Goal: Task Accomplishment & Management: Manage account settings

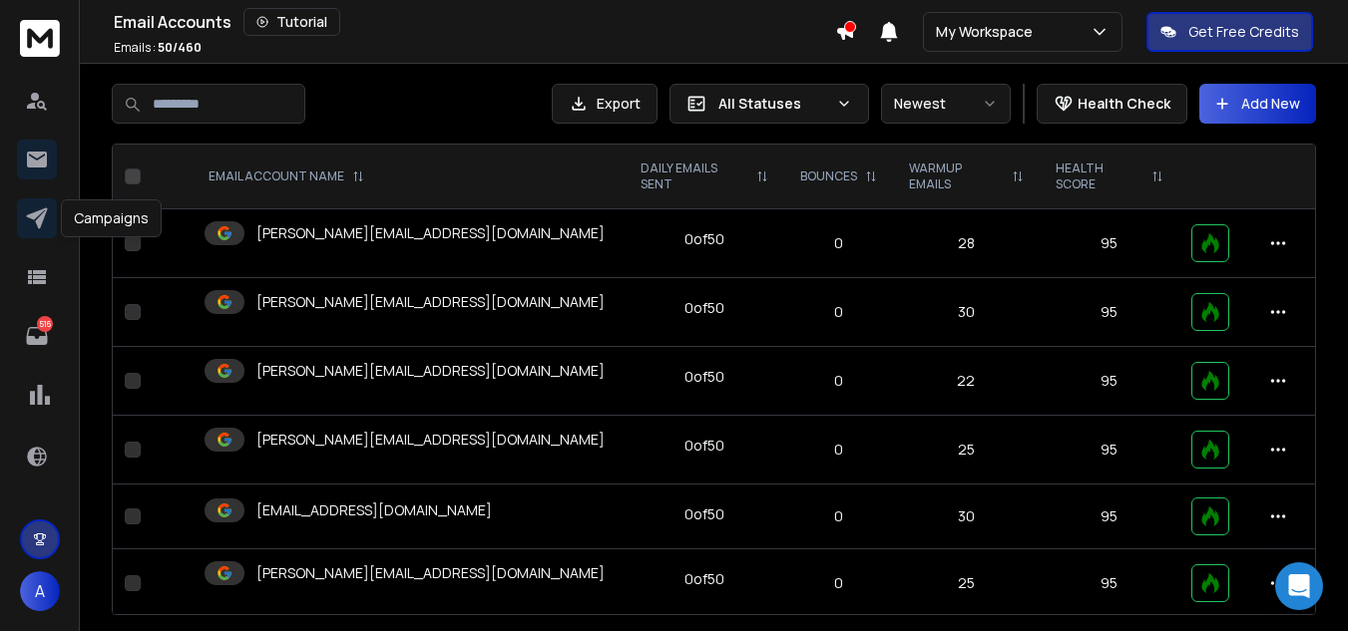
click at [22, 221] on link at bounding box center [37, 219] width 40 height 40
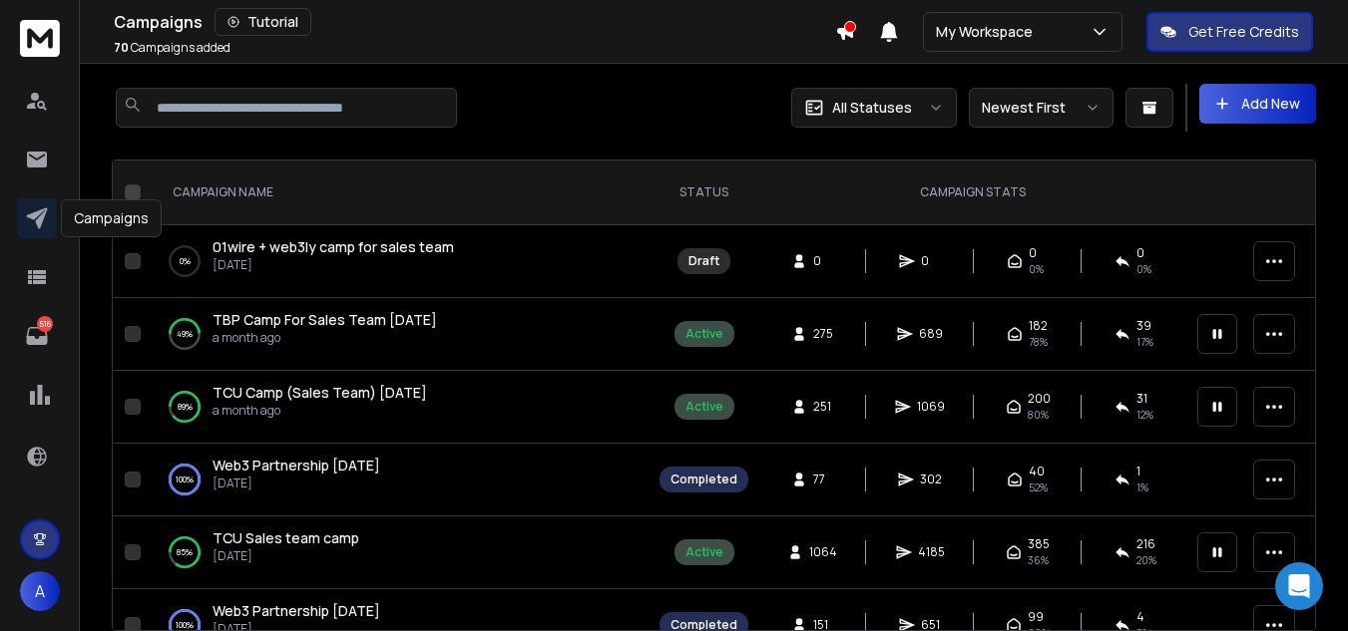
click at [282, 530] on span "TCU Sales team camp" at bounding box center [285, 538] width 147 height 19
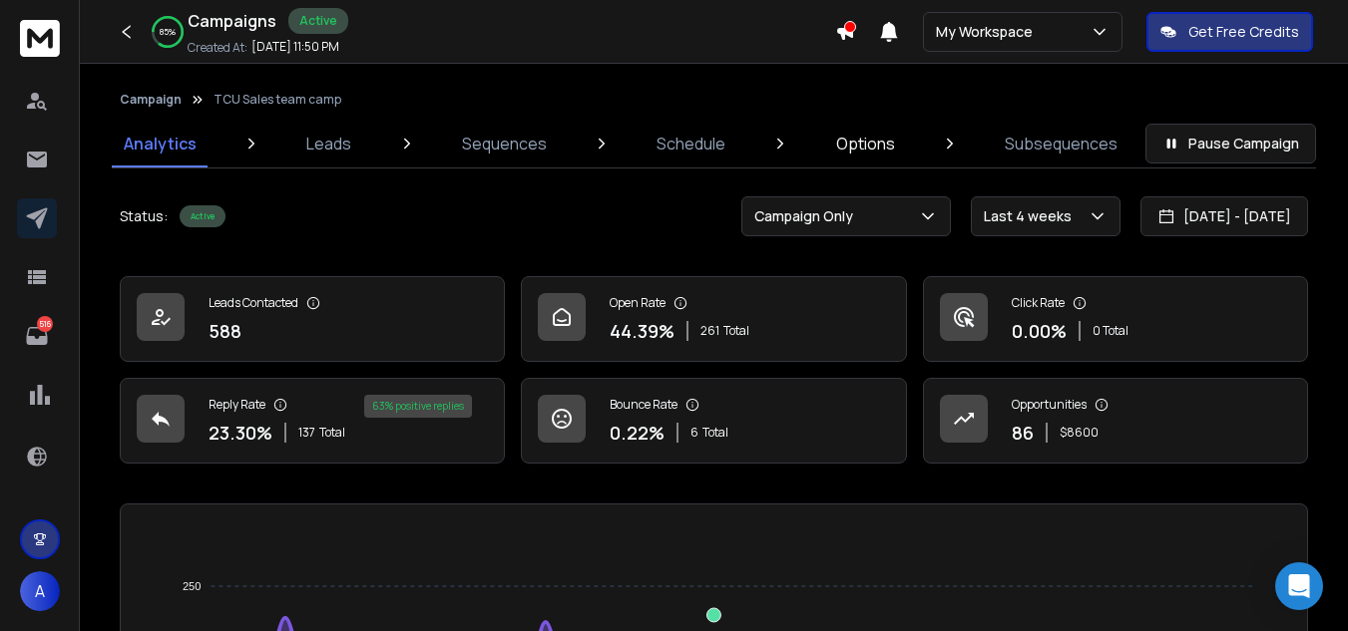
click at [857, 137] on p "Options" at bounding box center [865, 144] width 59 height 24
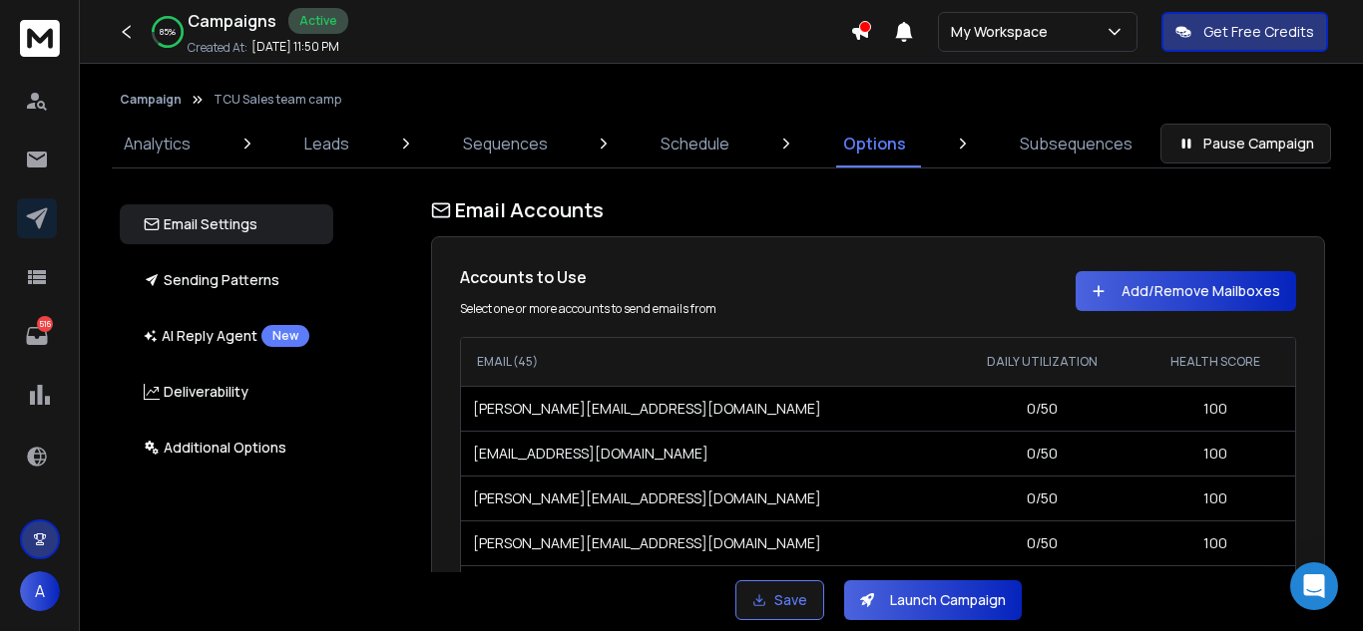
click at [1188, 288] on button "Add/Remove Mailboxes" at bounding box center [1185, 291] width 220 height 40
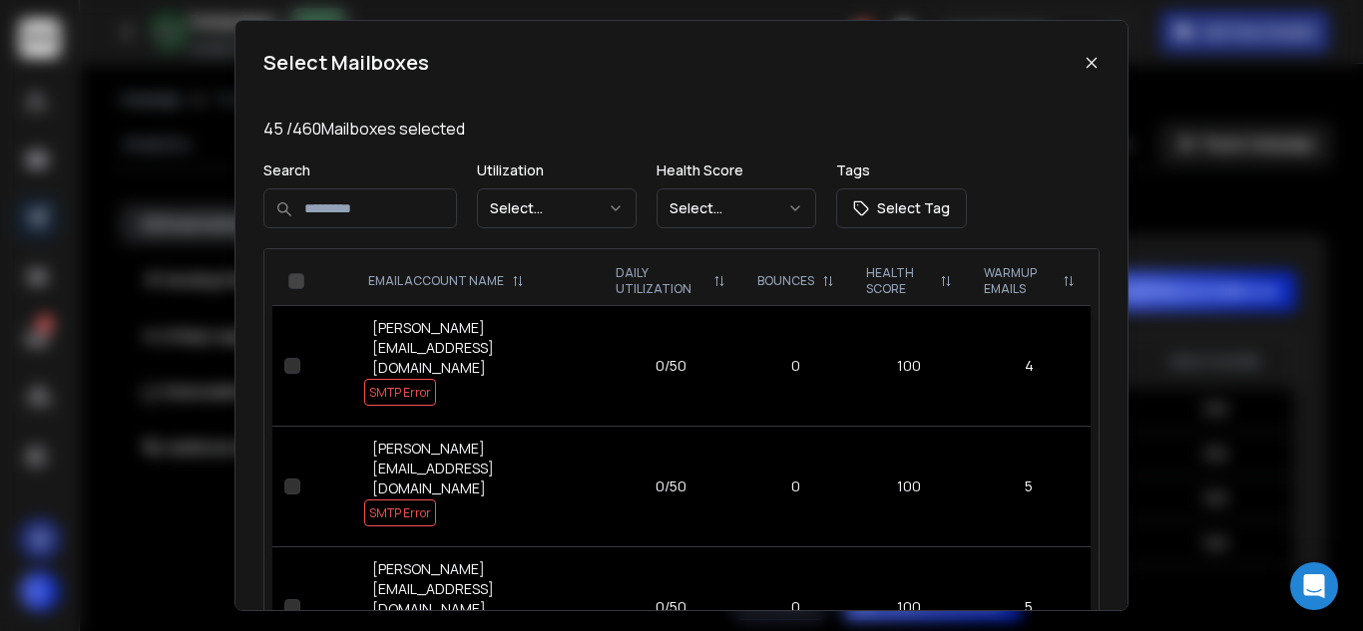
click at [360, 199] on input at bounding box center [360, 209] width 194 height 40
paste input "**********"
type input "**********"
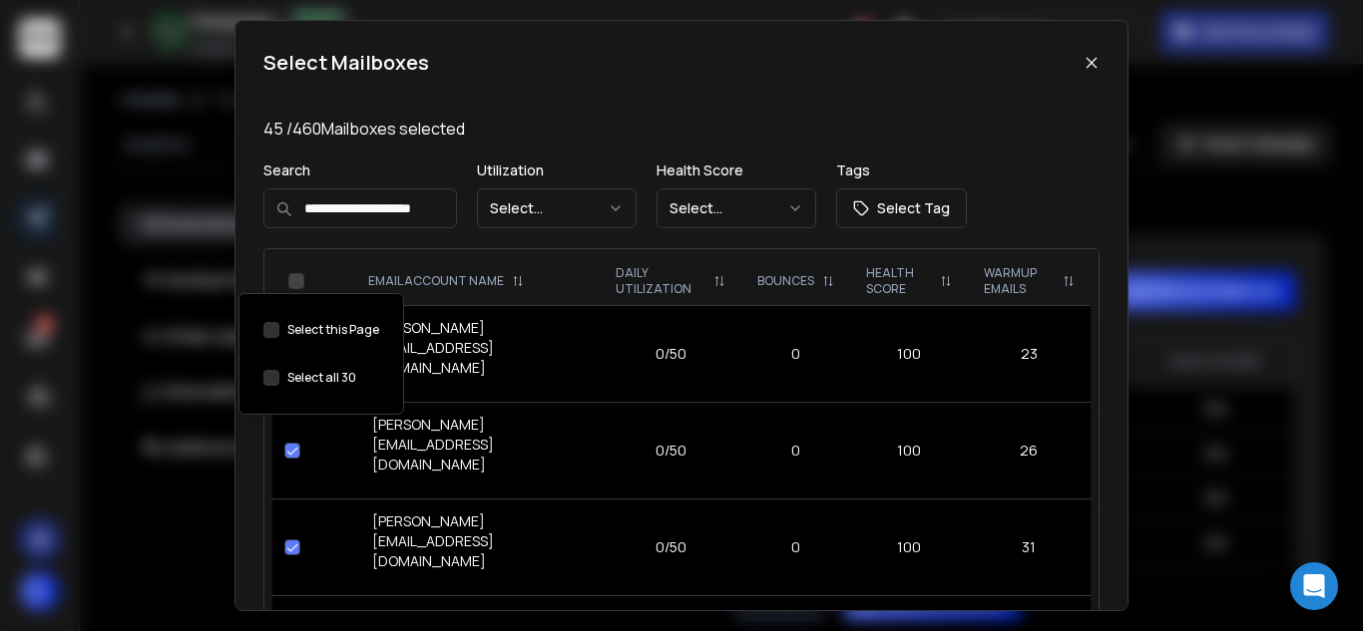
click at [293, 275] on button "Select this Page" at bounding box center [296, 281] width 16 height 16
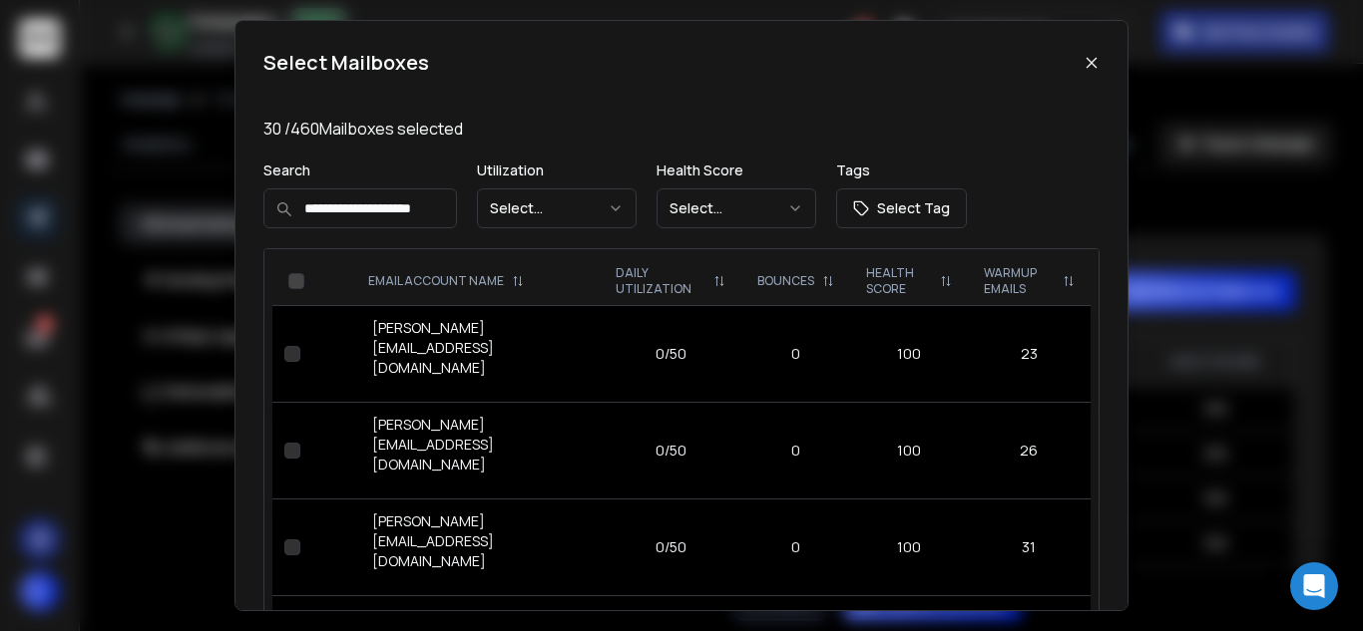
type button "on"
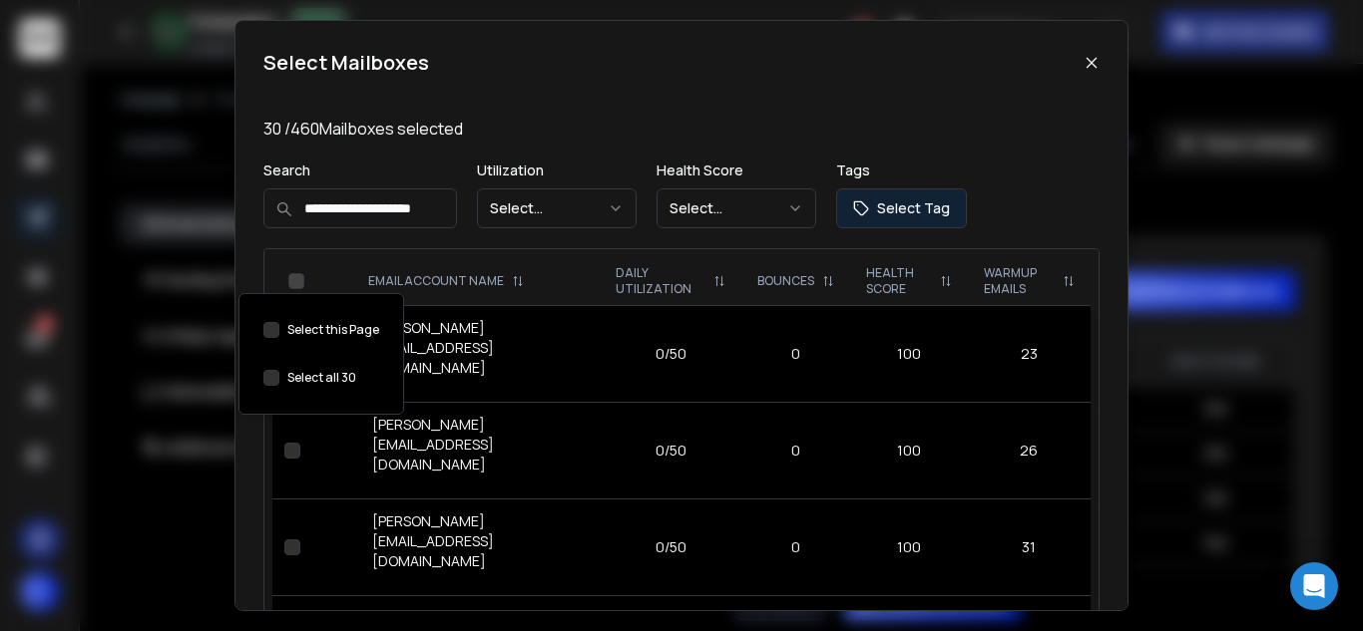
scroll to position [125, 0]
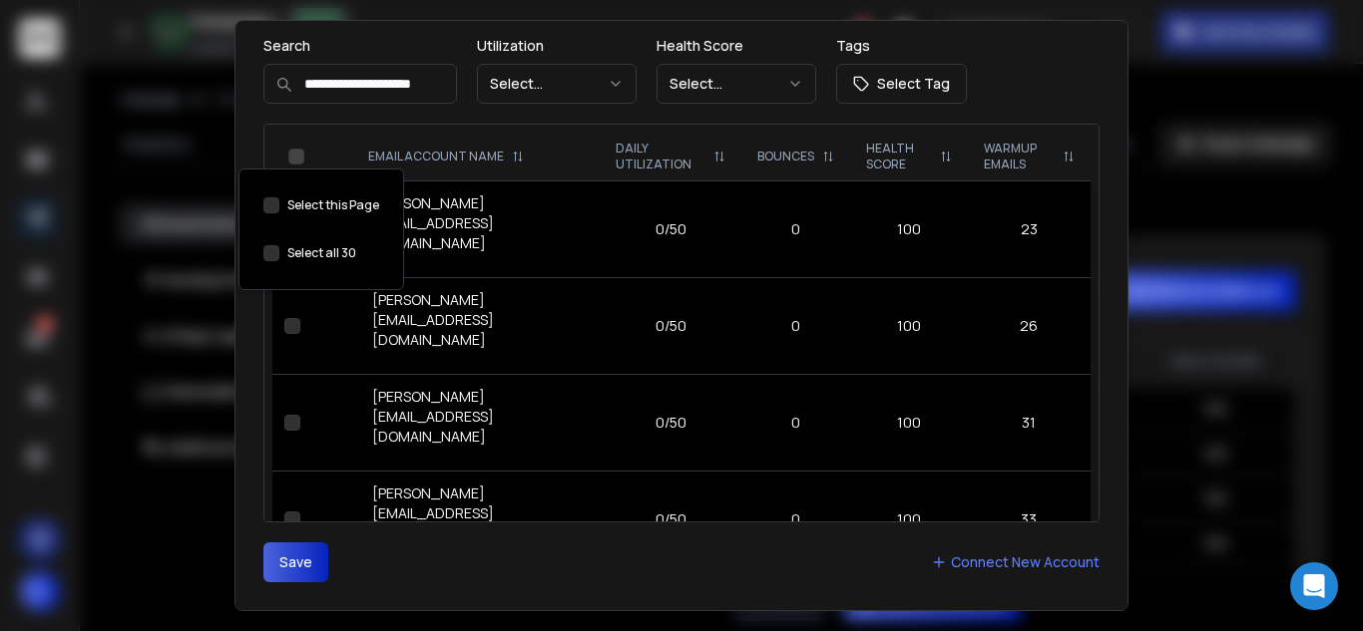
click at [262, 566] on div "**********" at bounding box center [681, 316] width 894 height 592
click at [303, 559] on button "Save" at bounding box center [295, 563] width 65 height 40
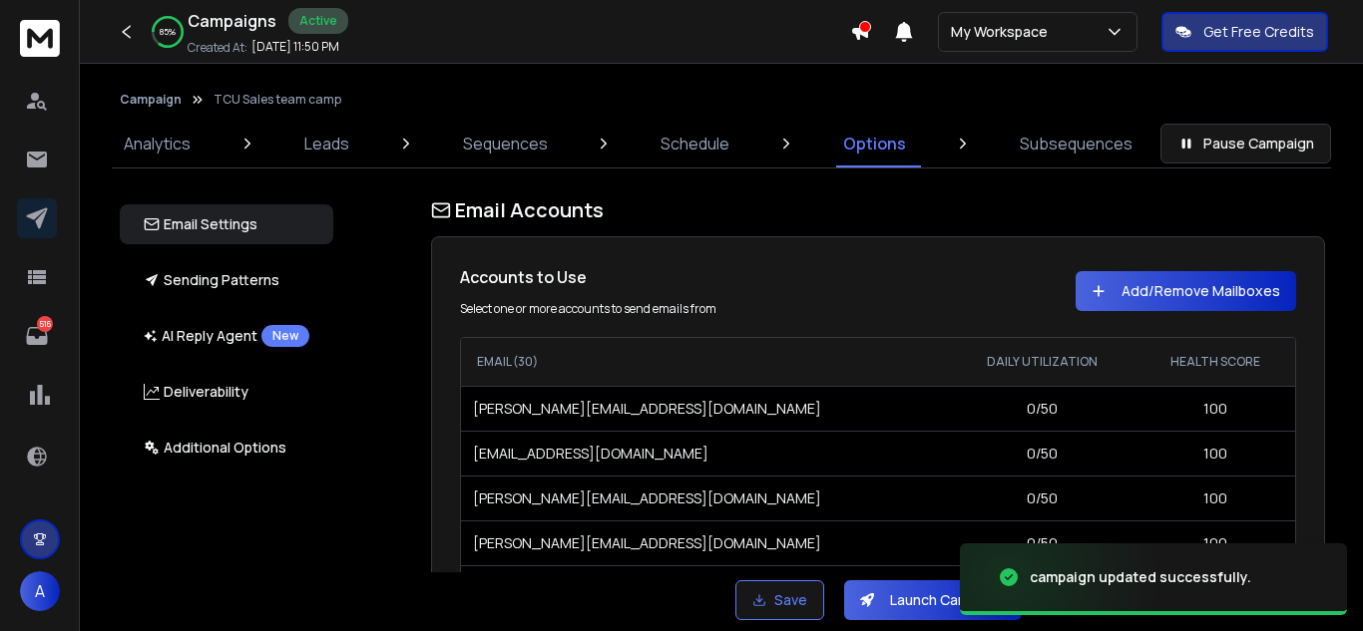
drag, startPoint x: 797, startPoint y: 599, endPoint x: 813, endPoint y: 598, distance: 16.1
click at [797, 598] on button "Save" at bounding box center [779, 601] width 89 height 40
click at [797, 598] on div "Save Launch Campaign" at bounding box center [878, 601] width 1295 height 40
click at [931, 602] on button "Launch Campaign" at bounding box center [933, 601] width 178 height 40
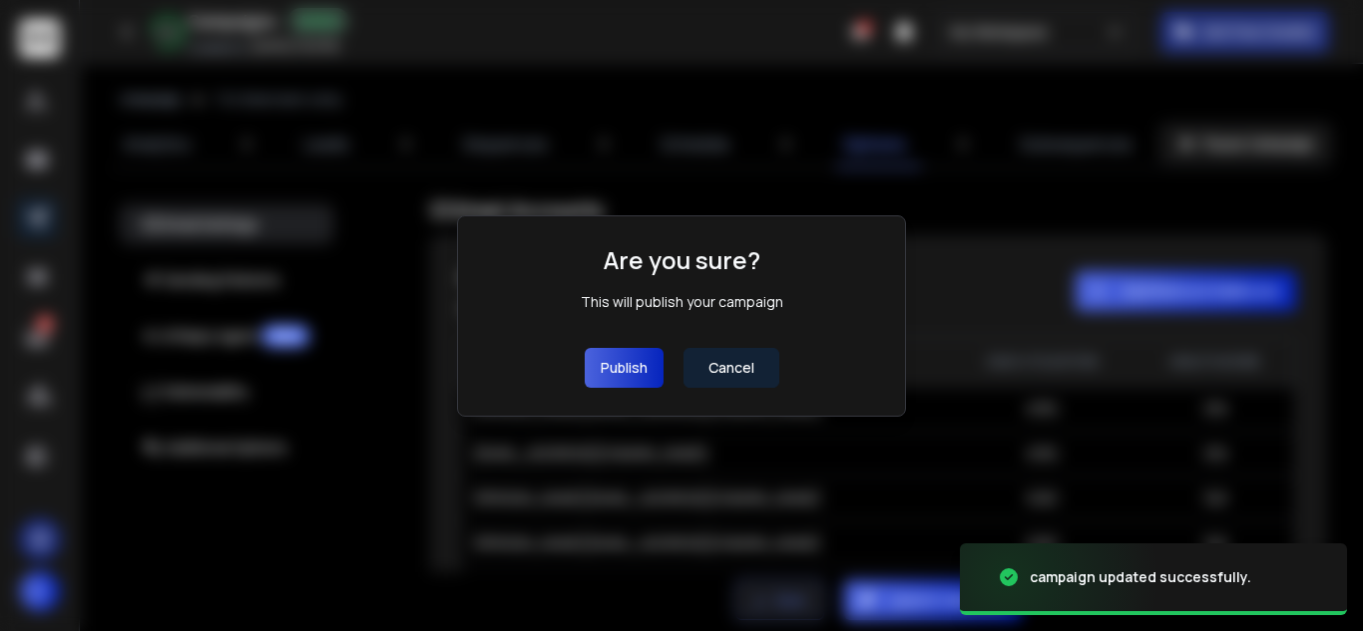
click at [622, 350] on button "Publish" at bounding box center [624, 368] width 79 height 40
